Goal: Communication & Community: Answer question/provide support

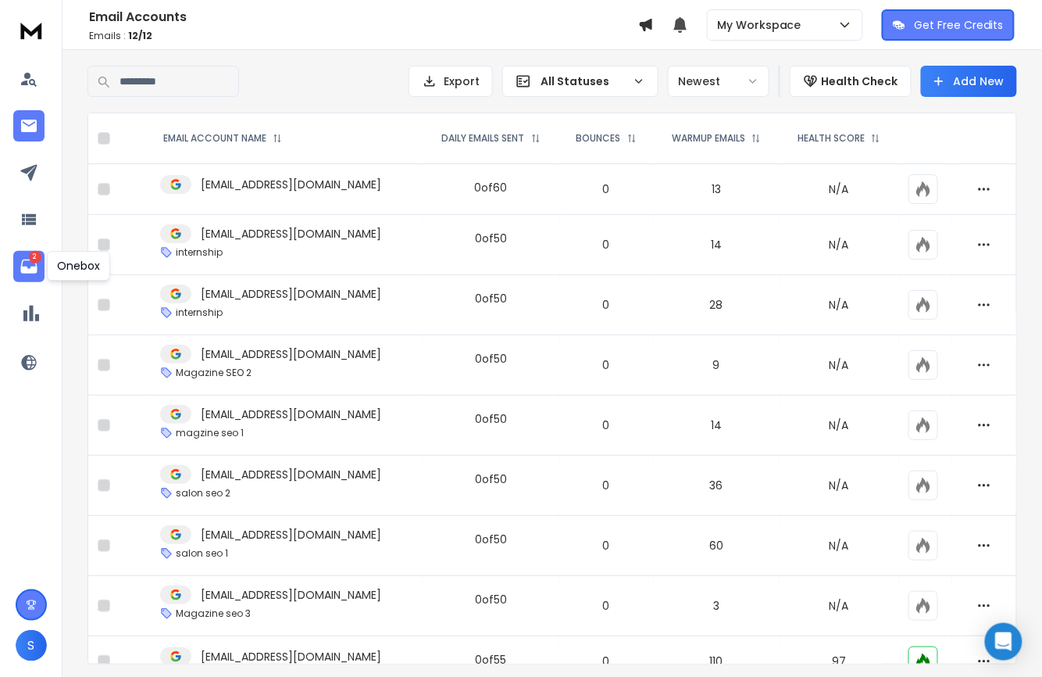
click at [35, 270] on icon at bounding box center [28, 266] width 16 height 14
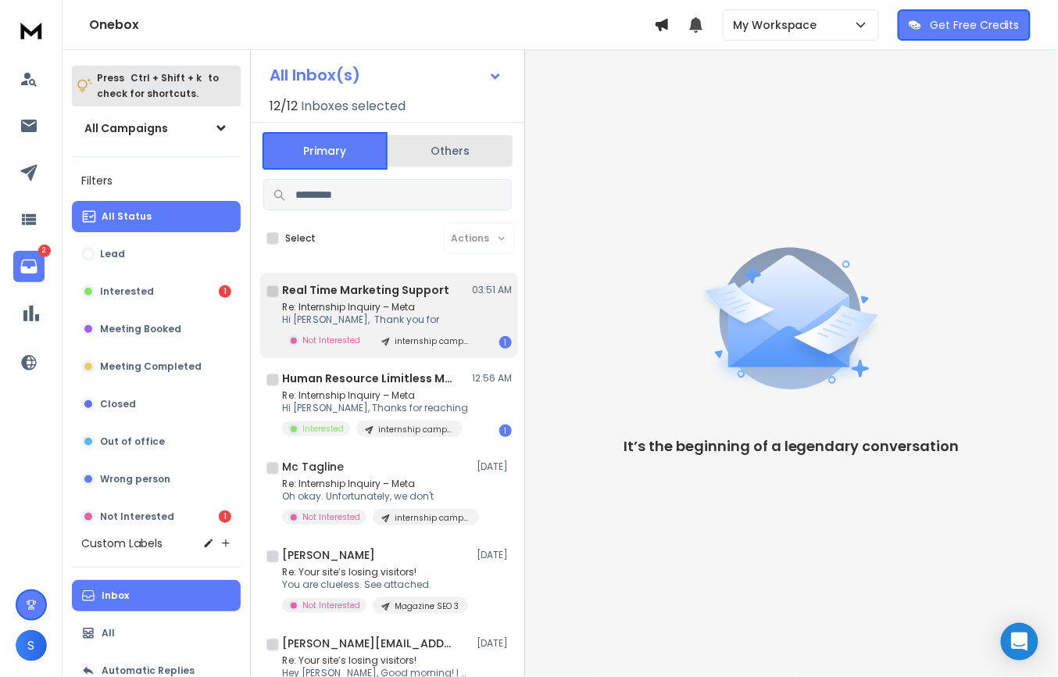
click at [436, 309] on p "Re: Internship Inquiry – Meta" at bounding box center [376, 307] width 188 height 13
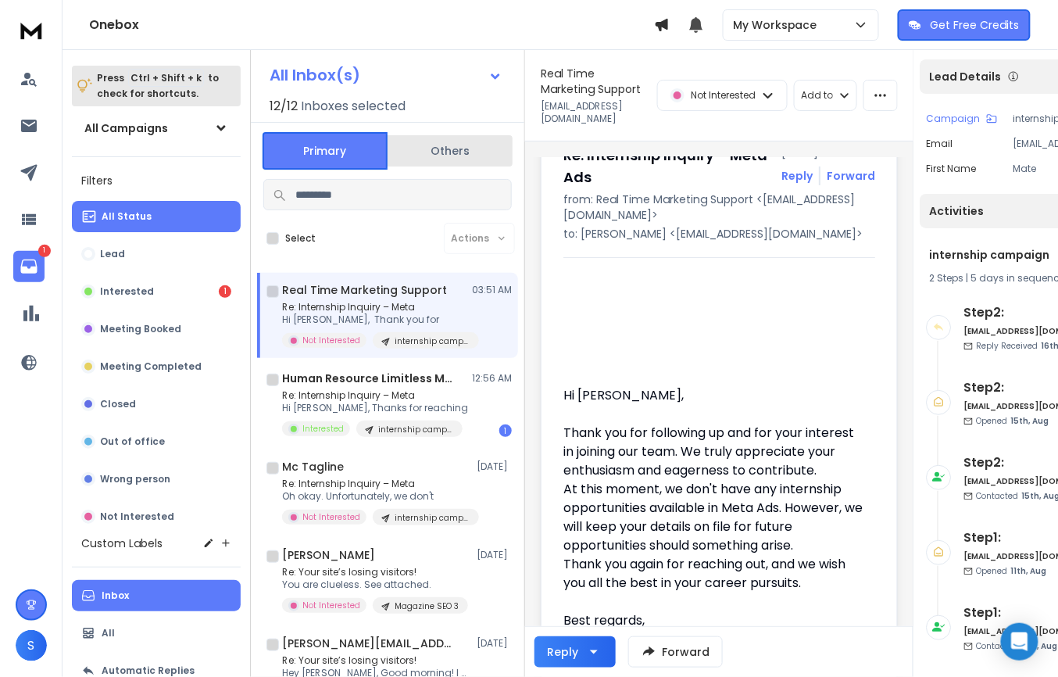
scroll to position [104, 0]
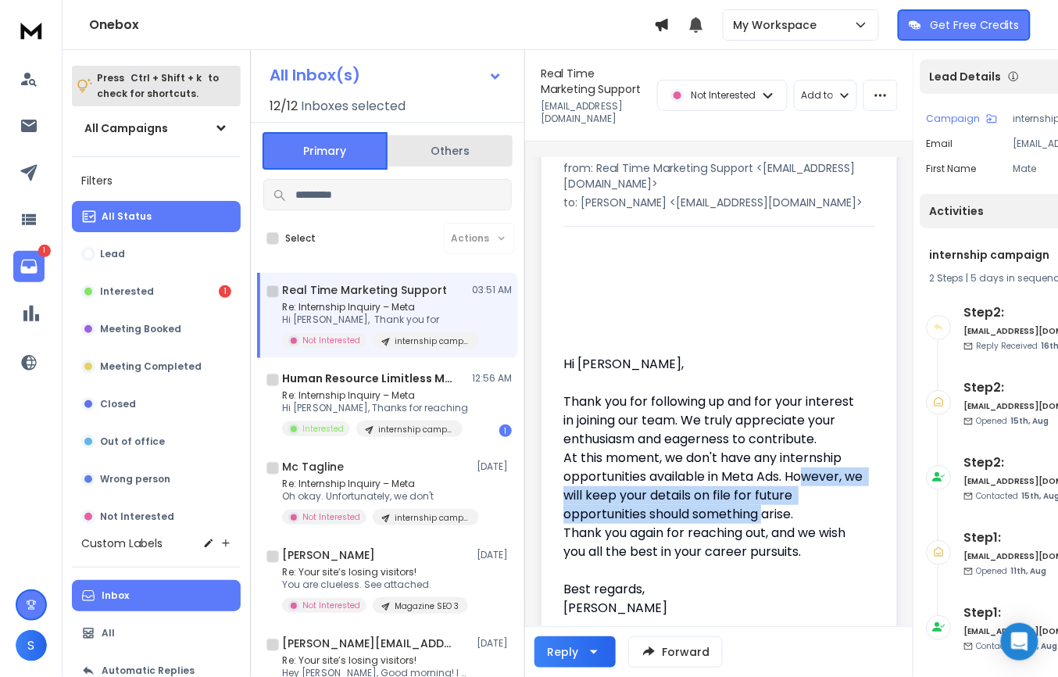
drag, startPoint x: 720, startPoint y: 435, endPoint x: 853, endPoint y: 453, distance: 134.0
click at [853, 453] on p "At this moment, we don't have any internship opportunities available in Meta Ad…" at bounding box center [712, 486] width 299 height 75
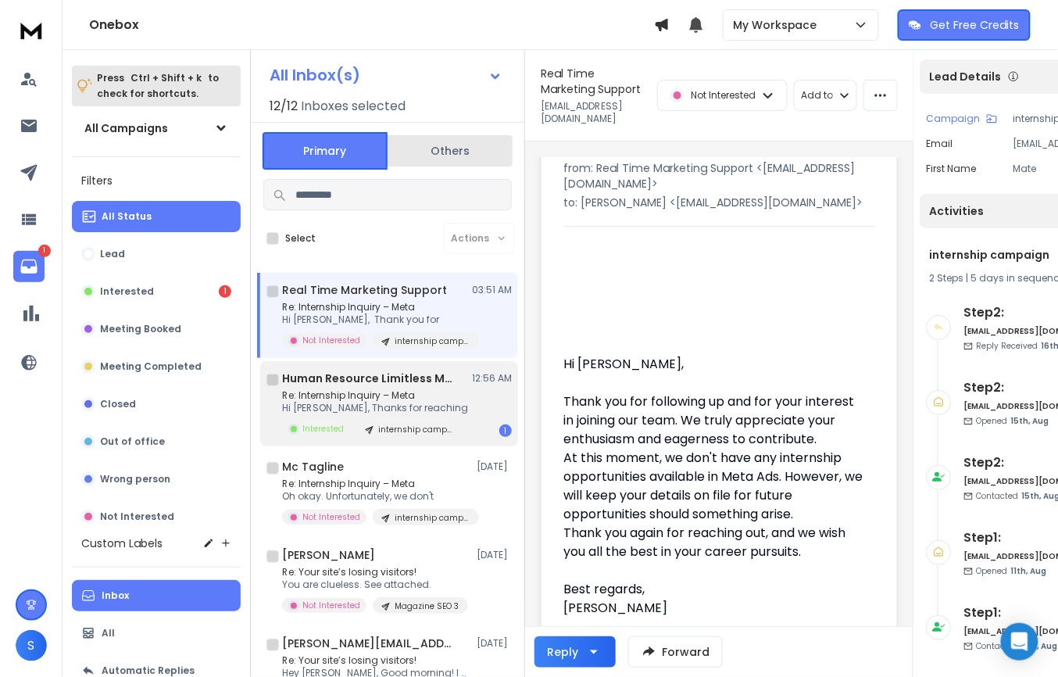
click at [428, 391] on p "Re: Internship Inquiry – Meta" at bounding box center [375, 395] width 186 height 13
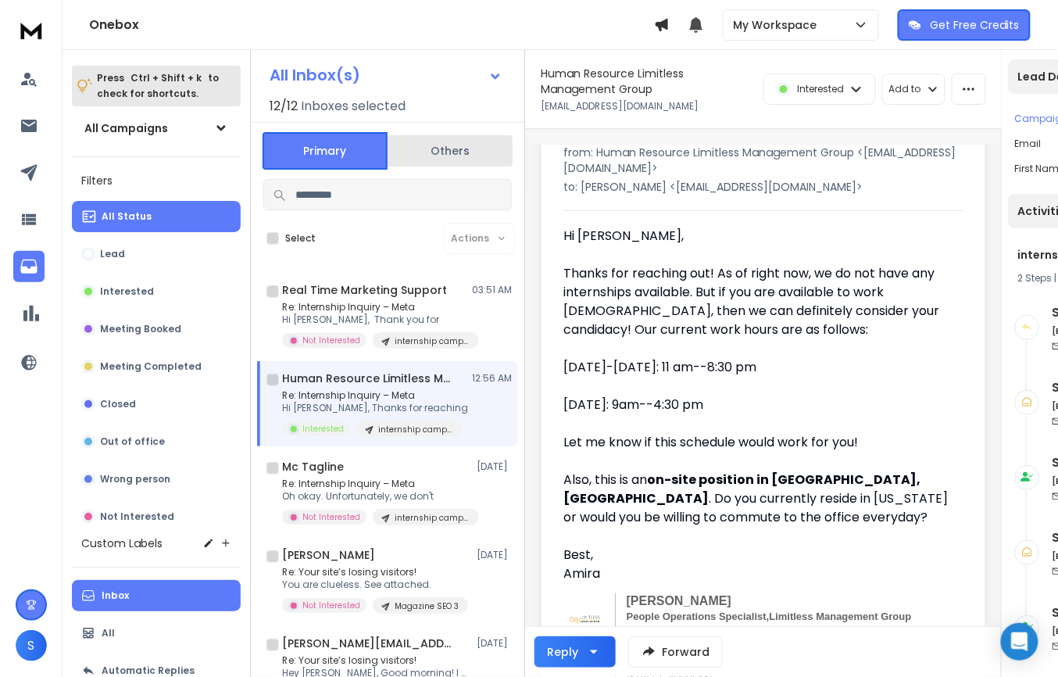
click at [673, 373] on div "[DATE]-[DATE]: 11 am--8:30 pm" at bounding box center [757, 367] width 388 height 19
drag, startPoint x: 673, startPoint y: 373, endPoint x: 711, endPoint y: 369, distance: 38.5
click at [711, 369] on div "[DATE]-[DATE]: 11 am--8:30 pm" at bounding box center [757, 367] width 388 height 19
drag, startPoint x: 711, startPoint y: 369, endPoint x: 738, endPoint y: 372, distance: 27.5
click at [738, 372] on div "[DATE]-[DATE]: 11 am--8:30 pm" at bounding box center [757, 367] width 388 height 19
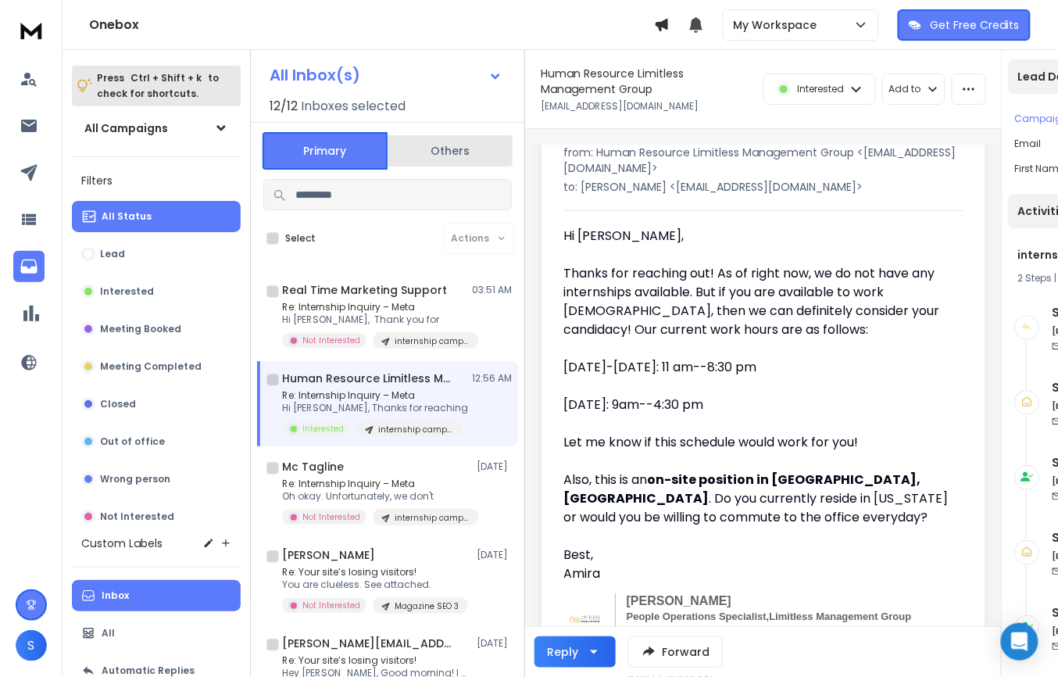
drag, startPoint x: 738, startPoint y: 372, endPoint x: 706, endPoint y: 409, distance: 49.3
click at [706, 409] on div "[DATE]: 9am--4:30 pm" at bounding box center [757, 404] width 388 height 19
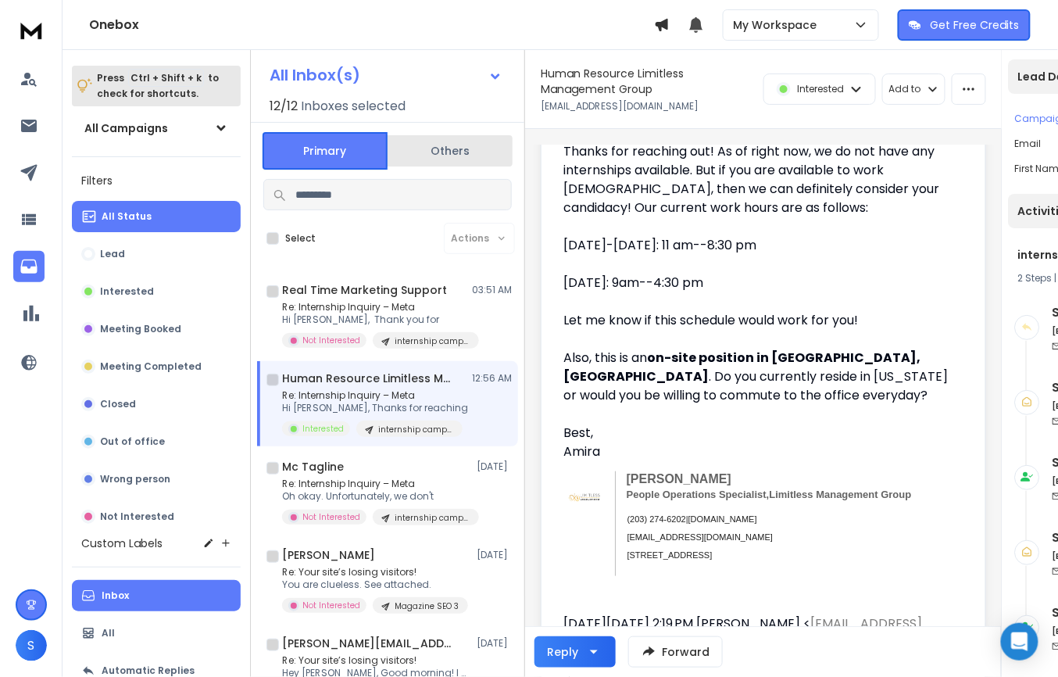
scroll to position [208, 0]
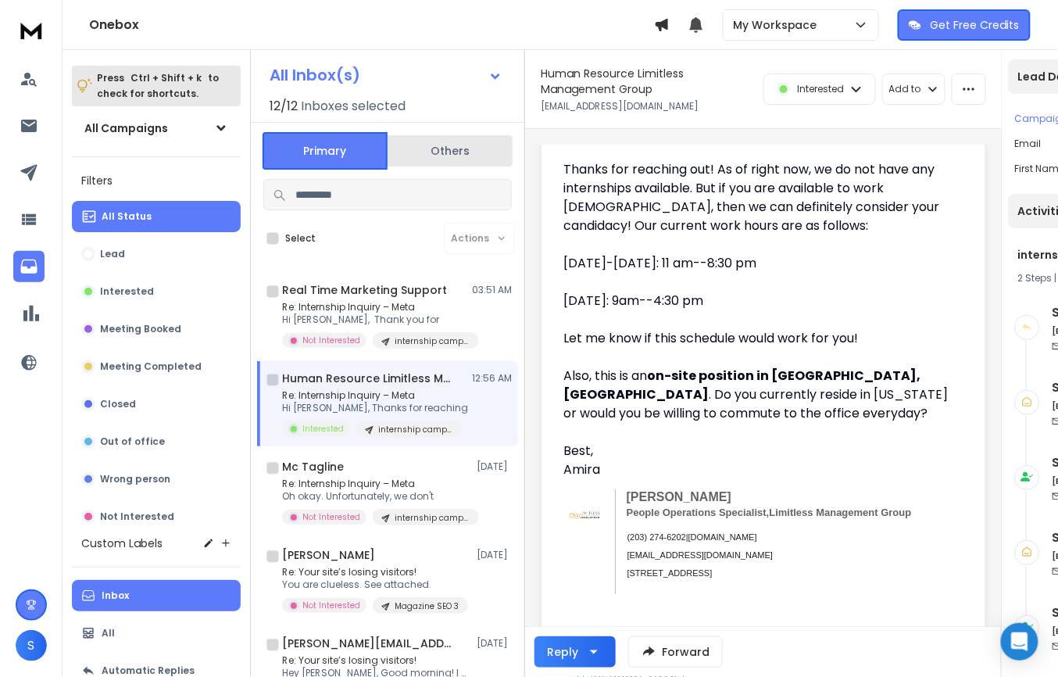
click at [548, 649] on button "Reply" at bounding box center [574, 651] width 81 height 31
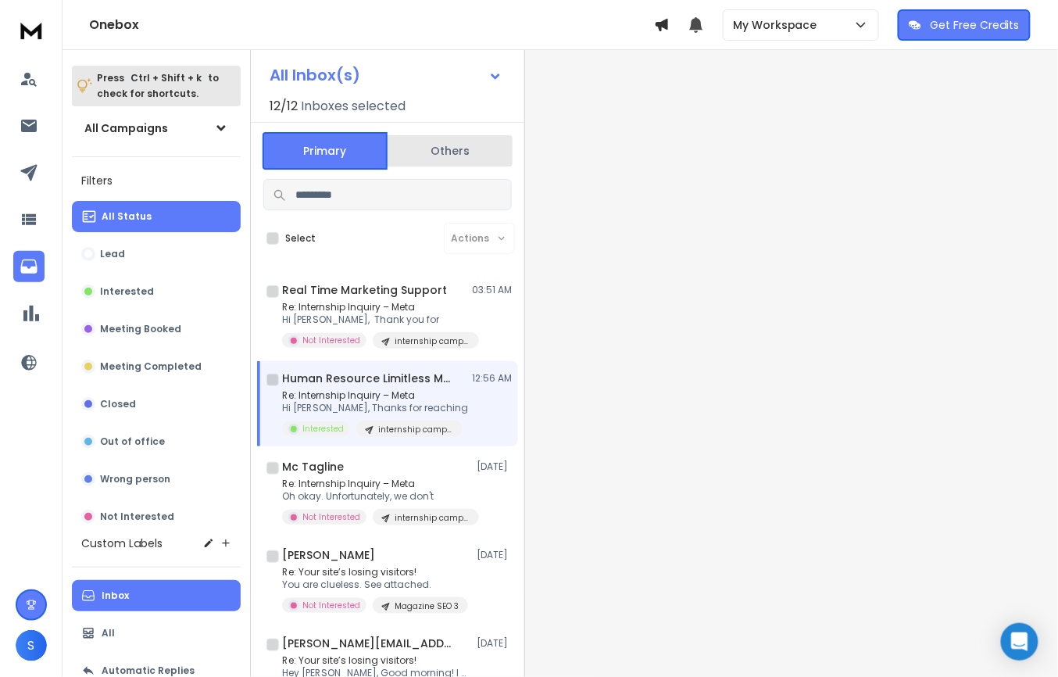
scroll to position [0, 0]
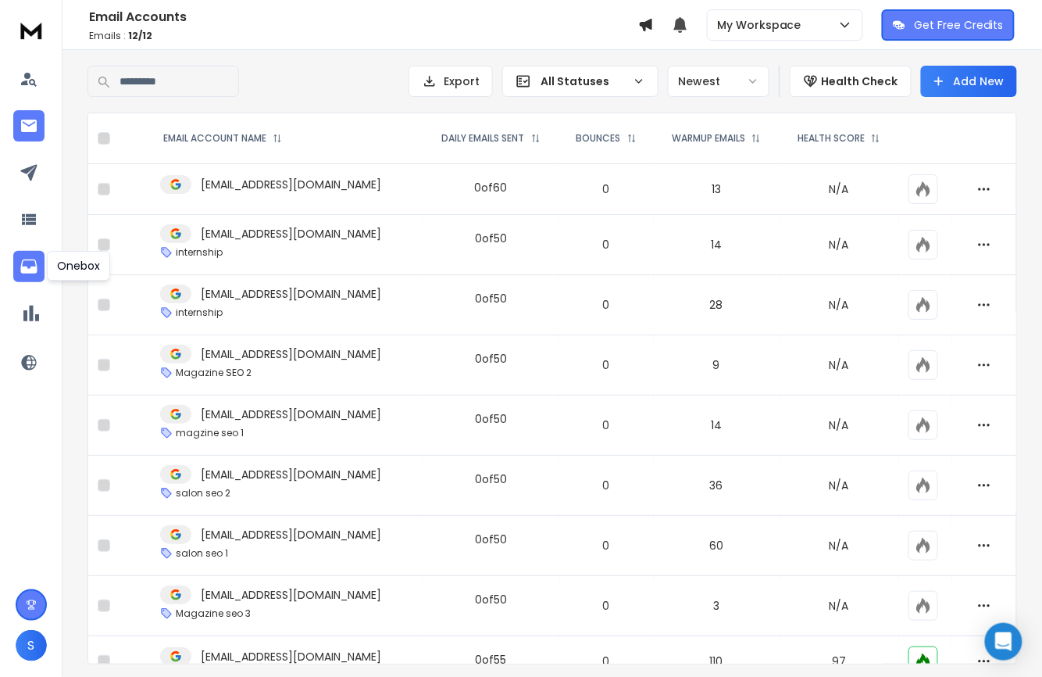
click at [20, 273] on icon at bounding box center [29, 266] width 19 height 19
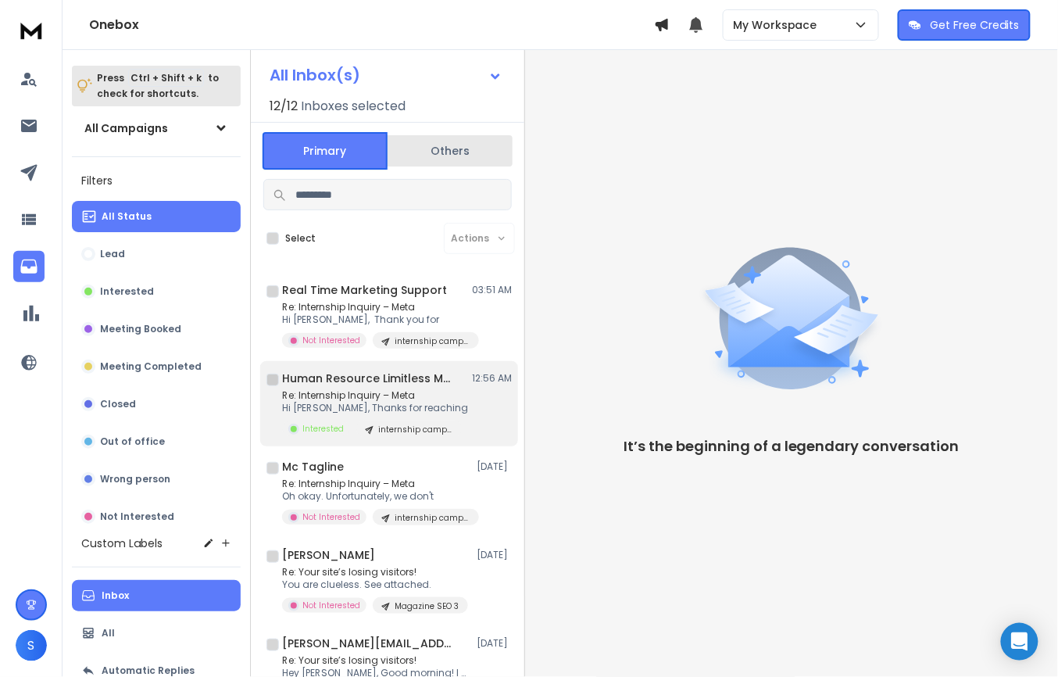
click at [398, 399] on p "Re: Internship Inquiry – Meta" at bounding box center [375, 395] width 186 height 13
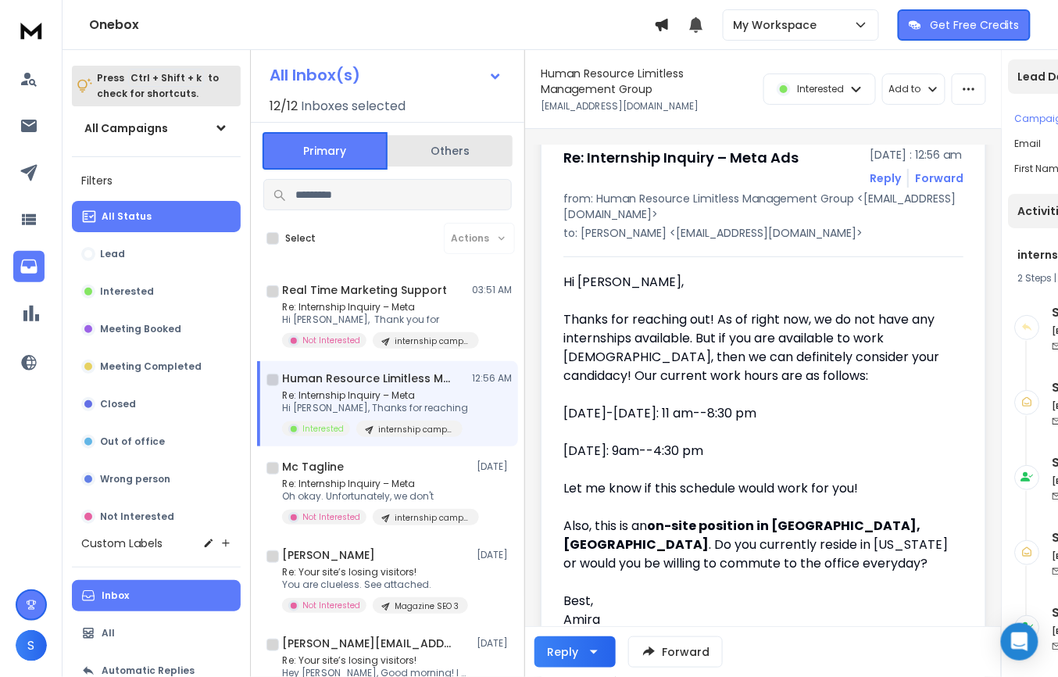
scroll to position [104, 0]
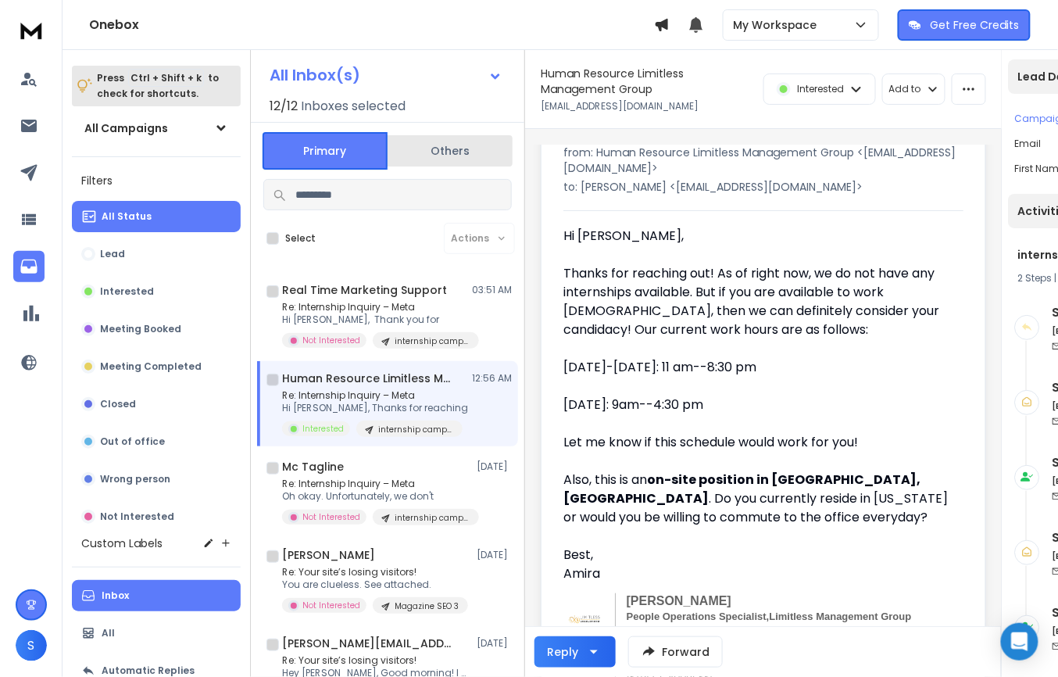
drag, startPoint x: 623, startPoint y: 572, endPoint x: 557, endPoint y: 241, distance: 337.0
drag, startPoint x: 557, startPoint y: 241, endPoint x: 580, endPoint y: 280, distance: 44.5
copy div "Hi [PERSON_NAME], Thanks for reaching out! As of right now, we do not have any …"
click at [701, 520] on div "Also, this is an on-site position in [GEOGRAPHIC_DATA], [GEOGRAPHIC_DATA] . Do …" at bounding box center [757, 498] width 388 height 56
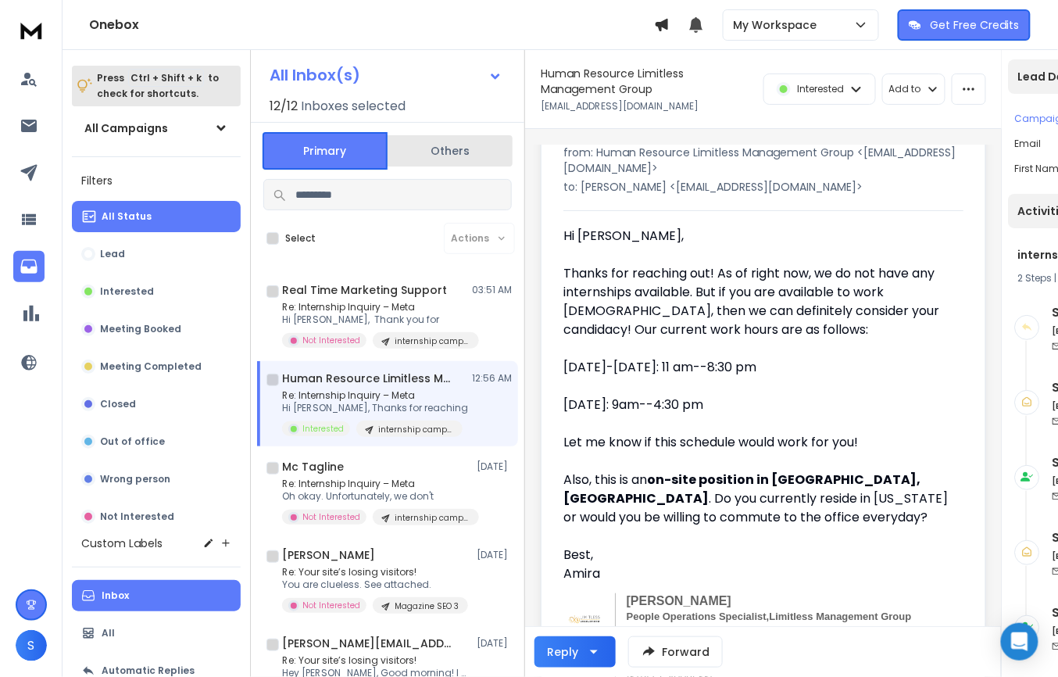
click at [551, 654] on div "Reply" at bounding box center [562, 652] width 31 height 16
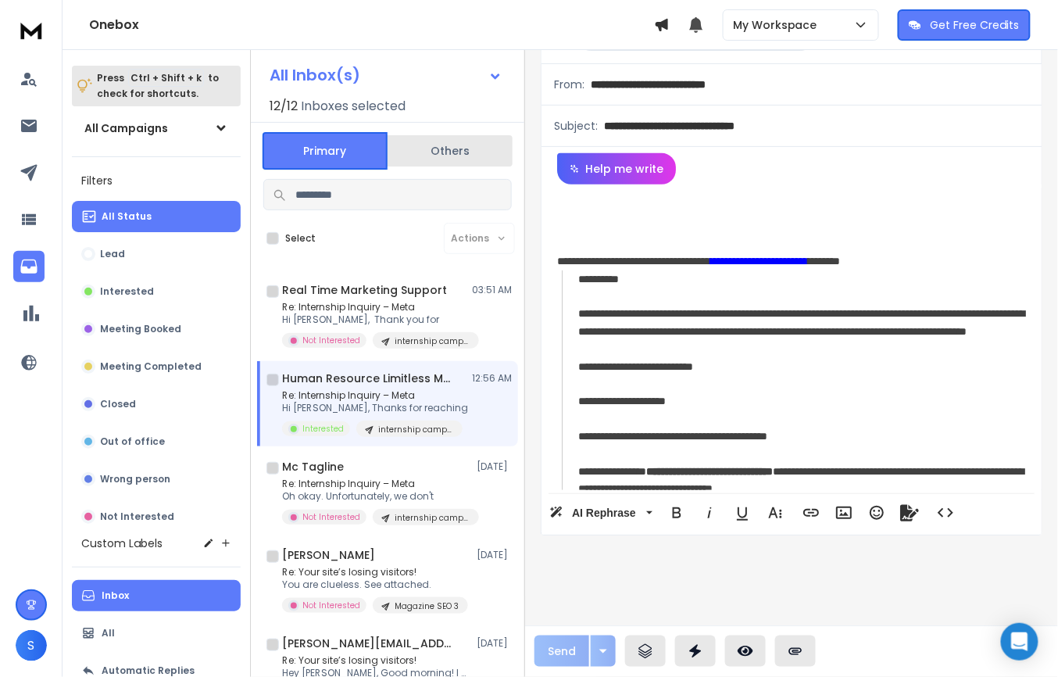
scroll to position [0, 0]
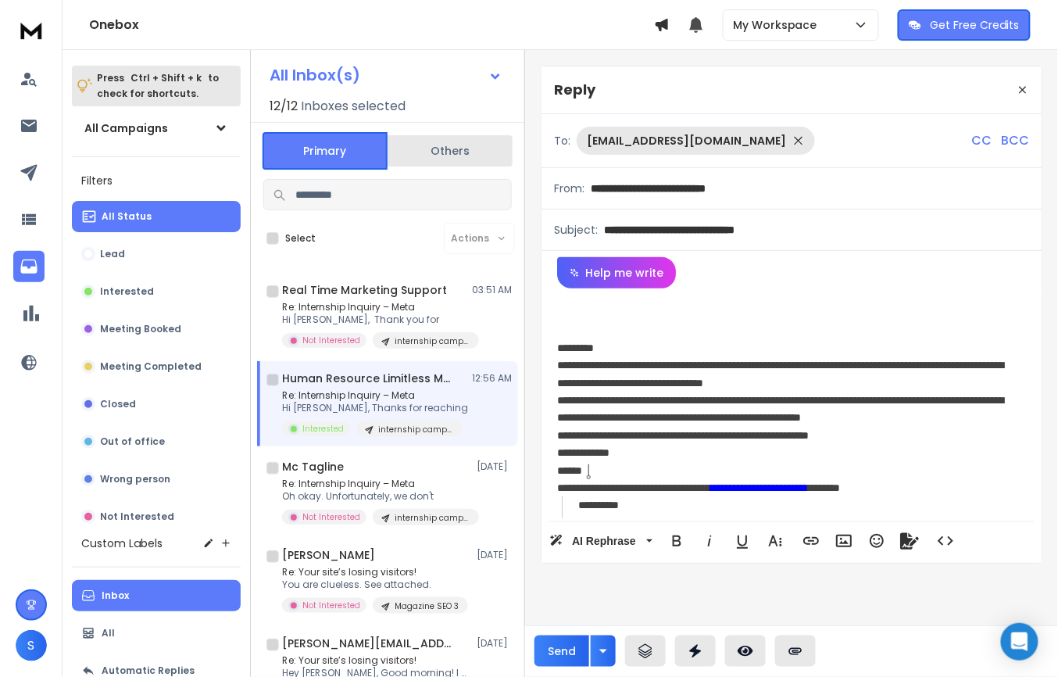
click at [617, 353] on p "*********" at bounding box center [781, 347] width 449 height 17
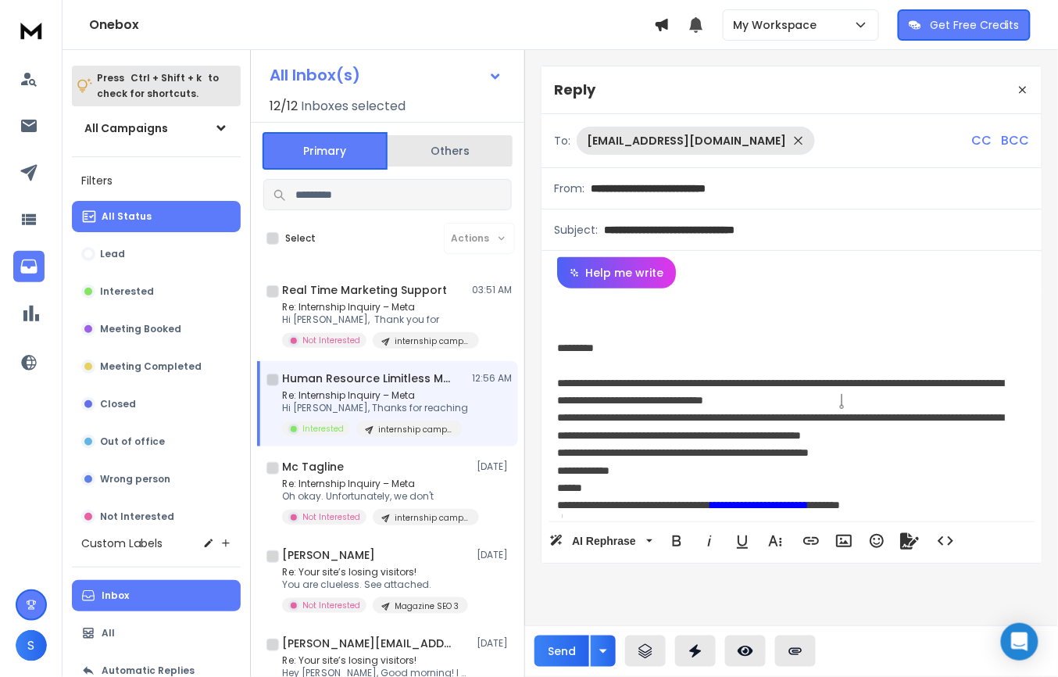
click at [863, 395] on p "**********" at bounding box center [781, 391] width 449 height 35
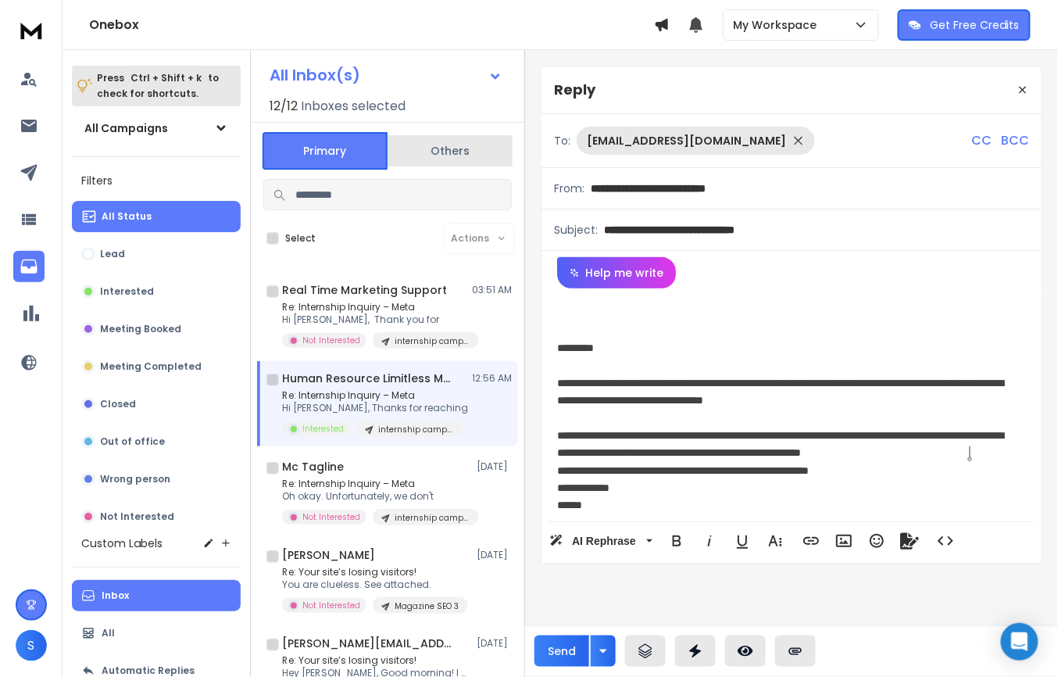
click at [976, 454] on p "**********" at bounding box center [781, 444] width 449 height 35
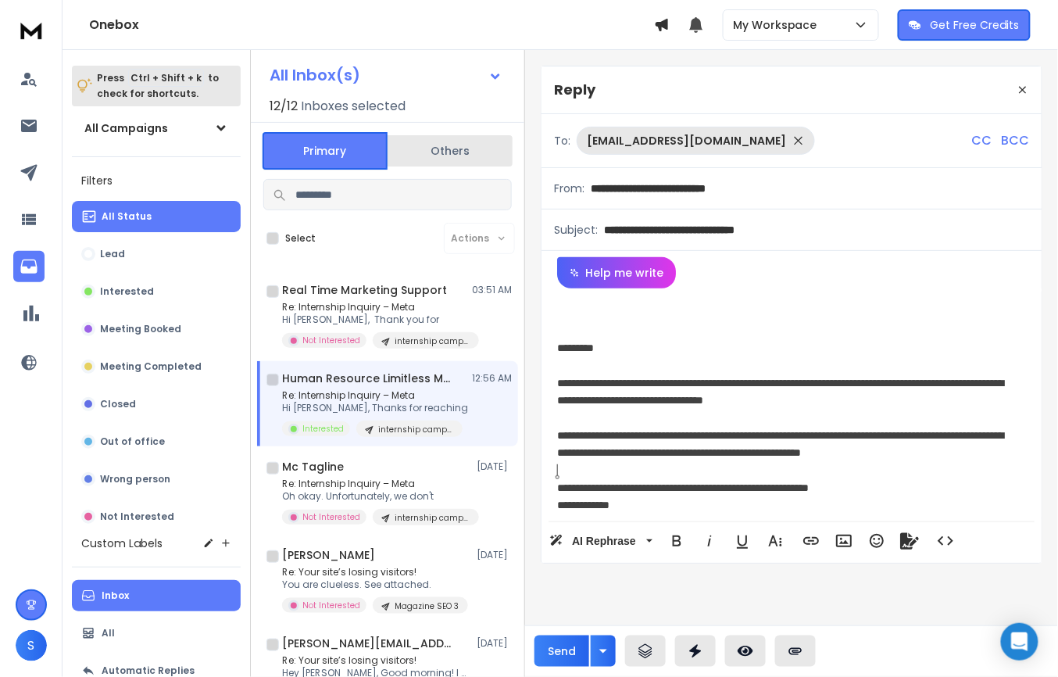
click at [933, 476] on div at bounding box center [791, 470] width 469 height 17
click at [916, 484] on p "**********" at bounding box center [781, 487] width 449 height 17
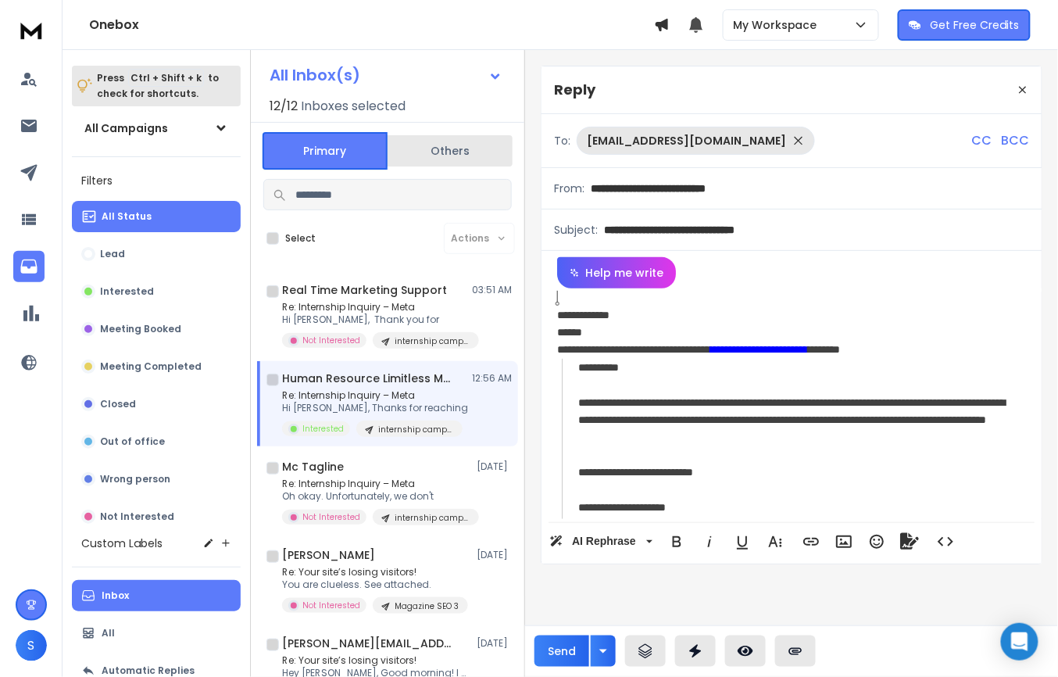
scroll to position [104, 0]
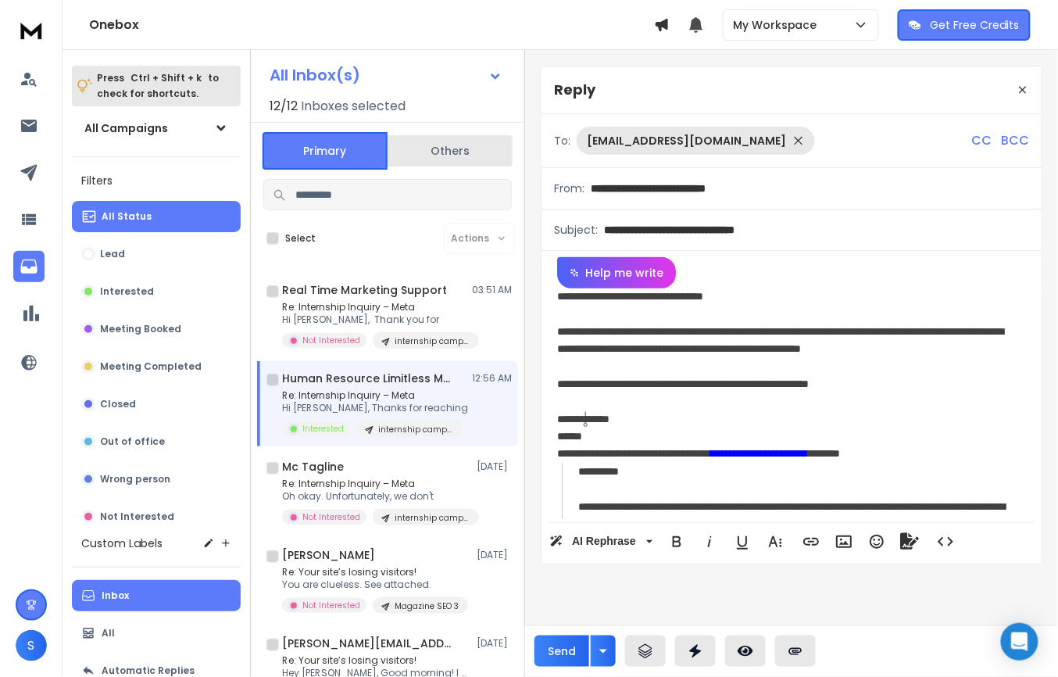
click at [588, 416] on p "**********" at bounding box center [781, 427] width 449 height 35
click at [613, 433] on p "****** ******" at bounding box center [781, 427] width 449 height 35
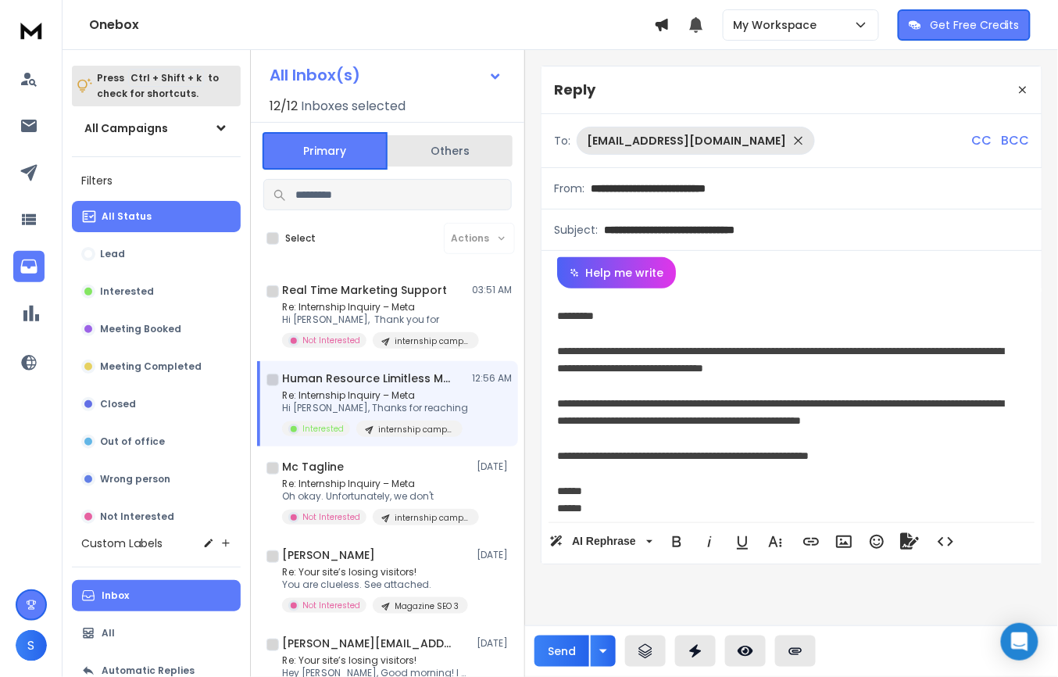
scroll to position [0, 0]
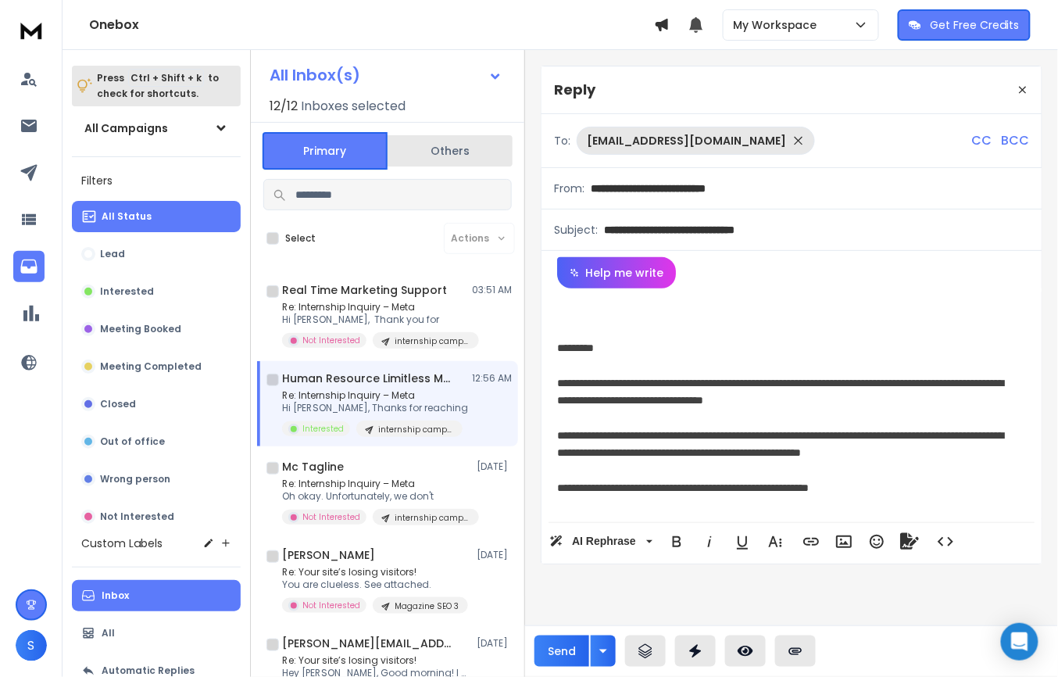
click at [555, 630] on div "Send" at bounding box center [791, 650] width 533 height 51
click at [555, 638] on button "Send" at bounding box center [561, 650] width 55 height 31
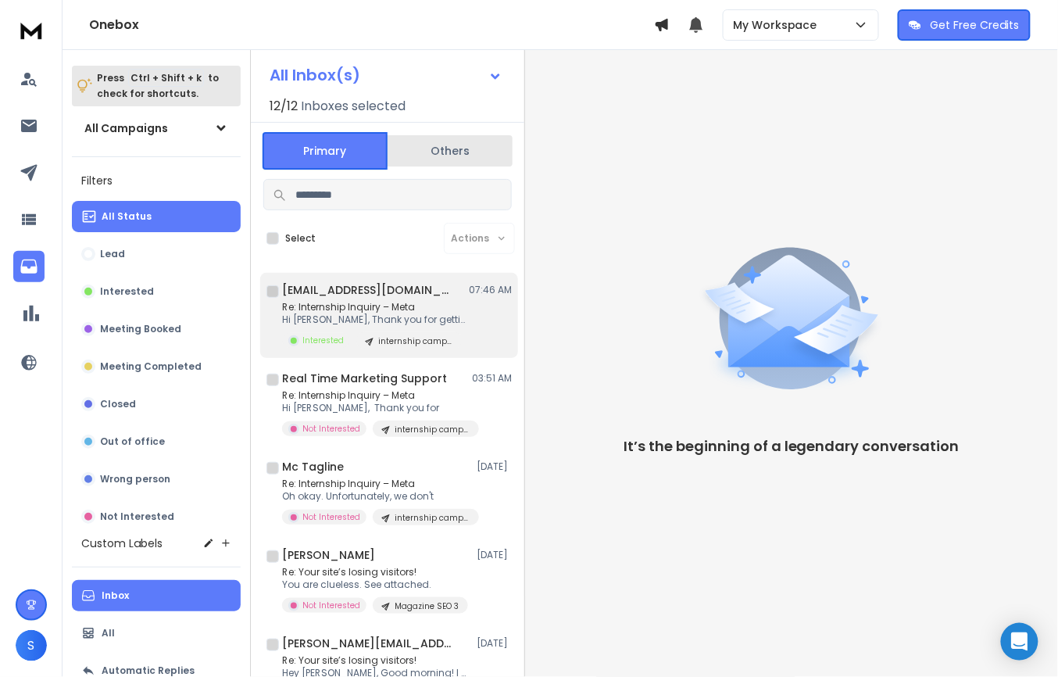
click at [361, 303] on p "Re: Internship Inquiry – Meta" at bounding box center [376, 307] width 188 height 13
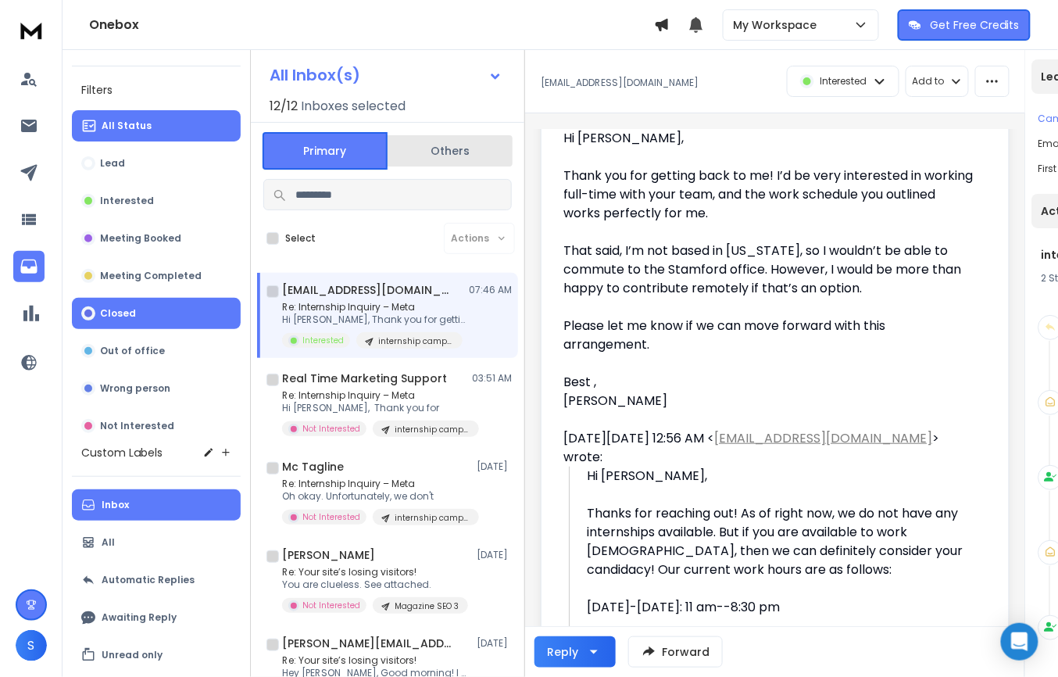
scroll to position [203, 0]
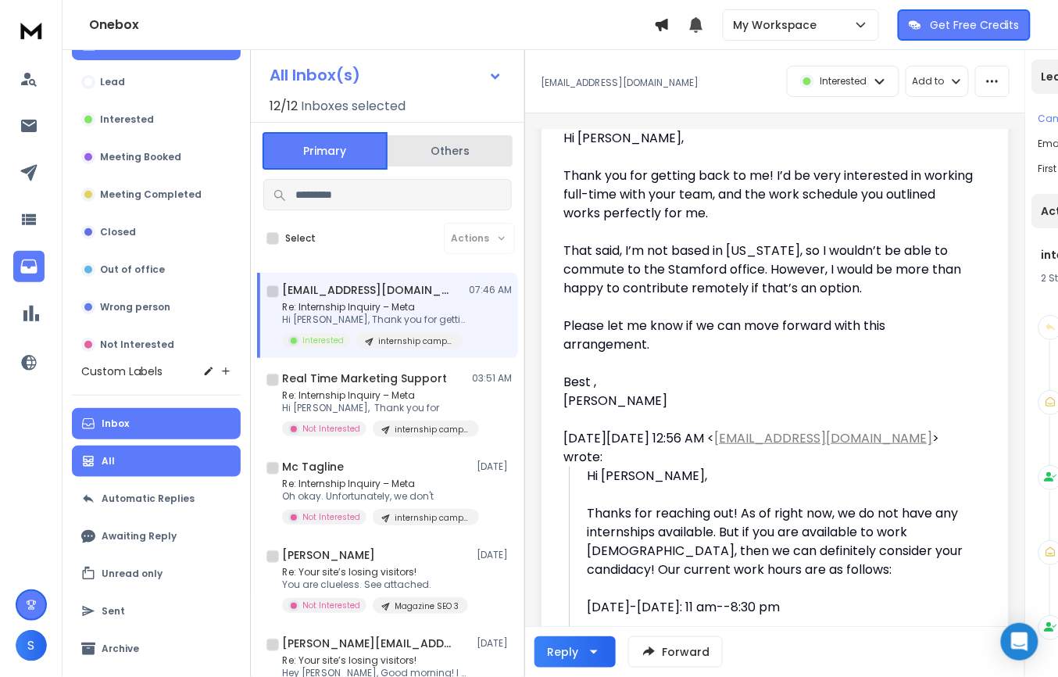
click at [151, 445] on button "All" at bounding box center [156, 460] width 169 height 31
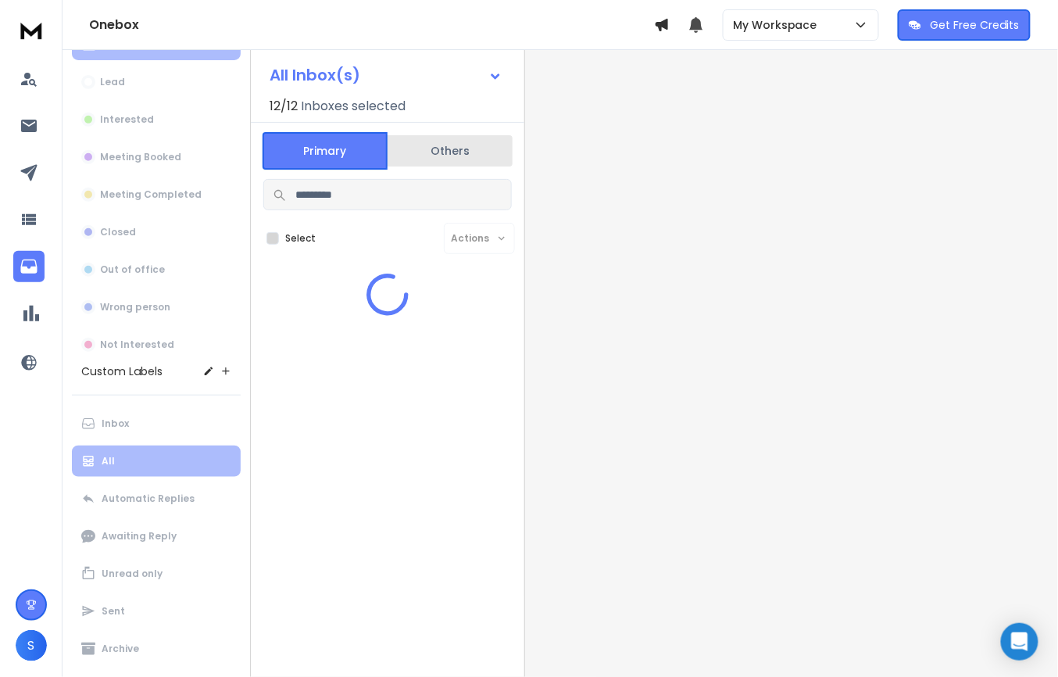
scroll to position [0, 0]
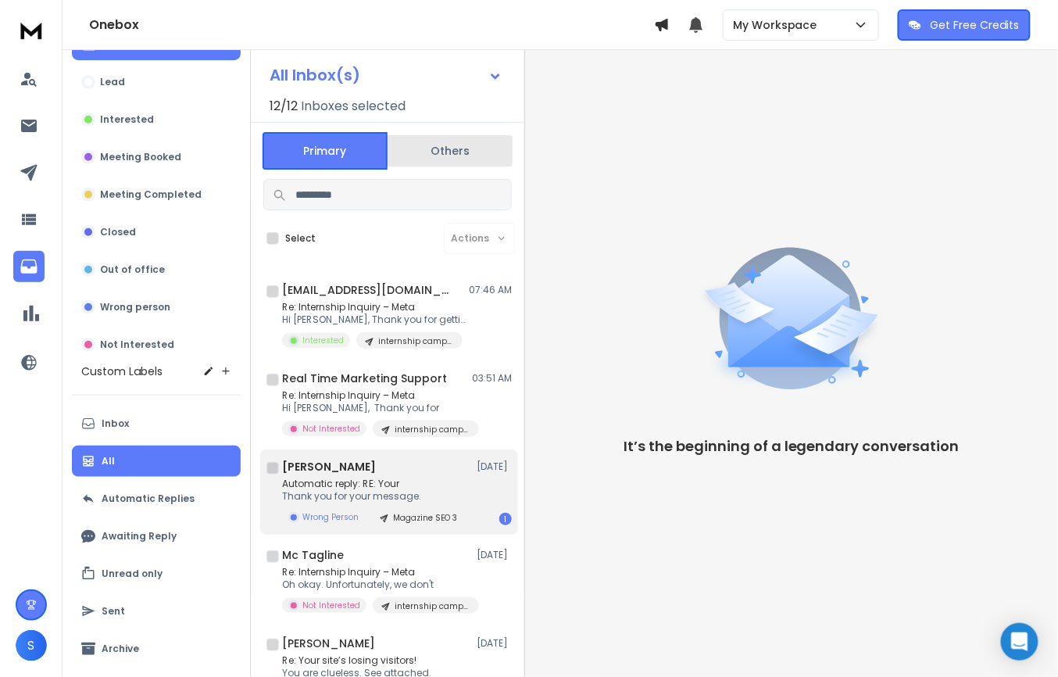
click at [378, 470] on div "Ryan Petersen 15 Aug" at bounding box center [397, 467] width 230 height 16
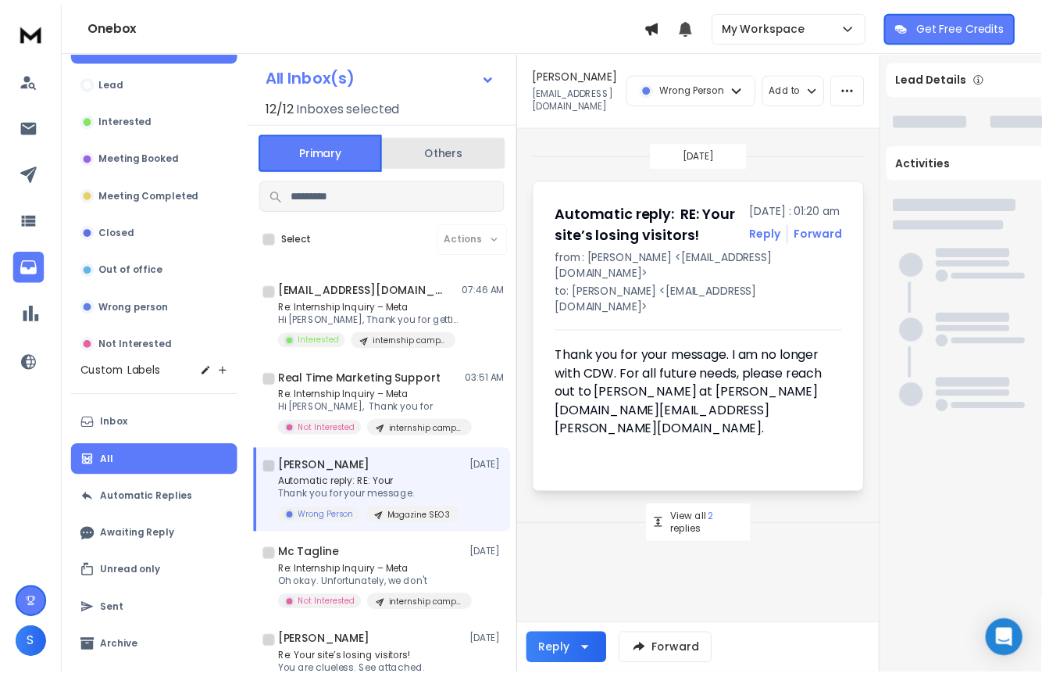
scroll to position [203, 0]
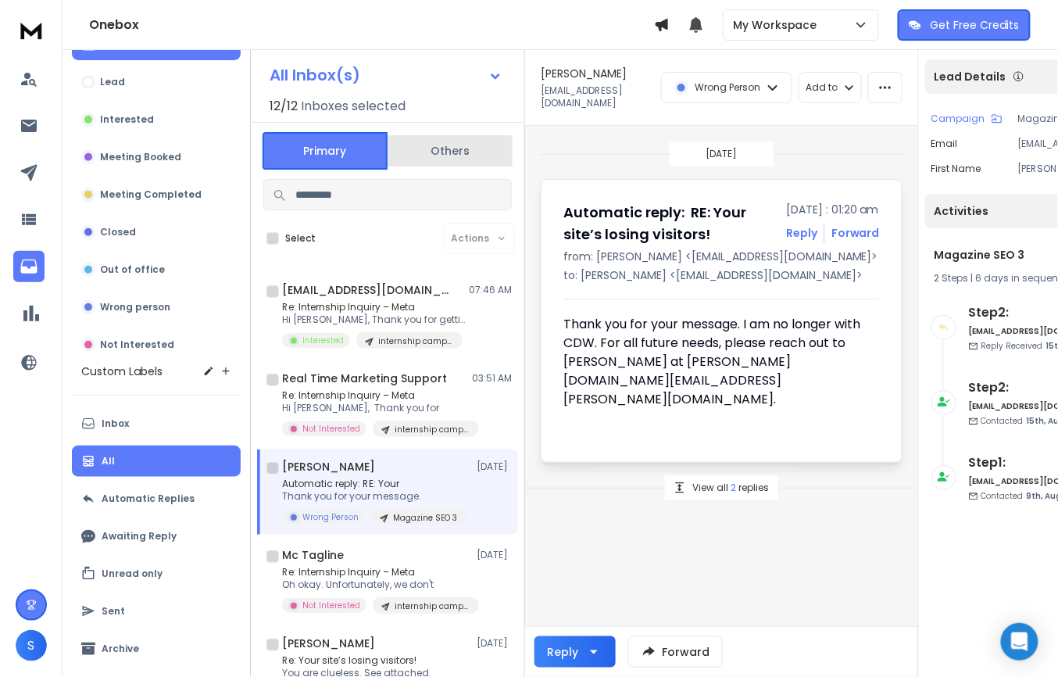
click at [29, 23] on img at bounding box center [31, 30] width 31 height 29
